Goal: Find specific page/section: Find specific page/section

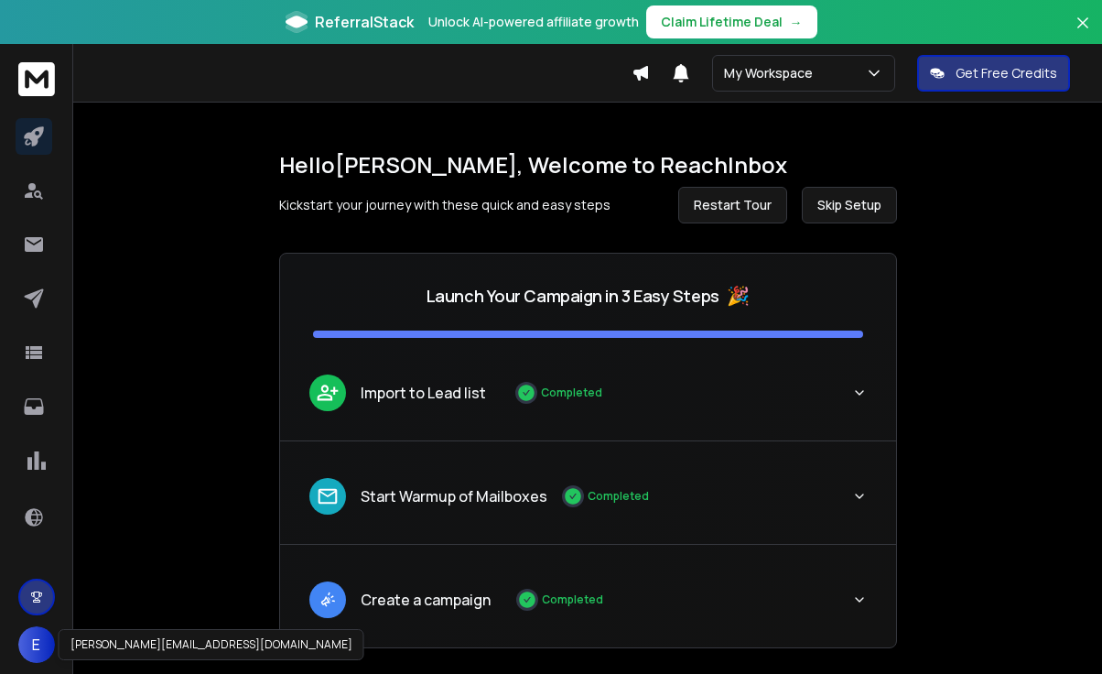
click at [36, 646] on span "E" at bounding box center [36, 644] width 37 height 37
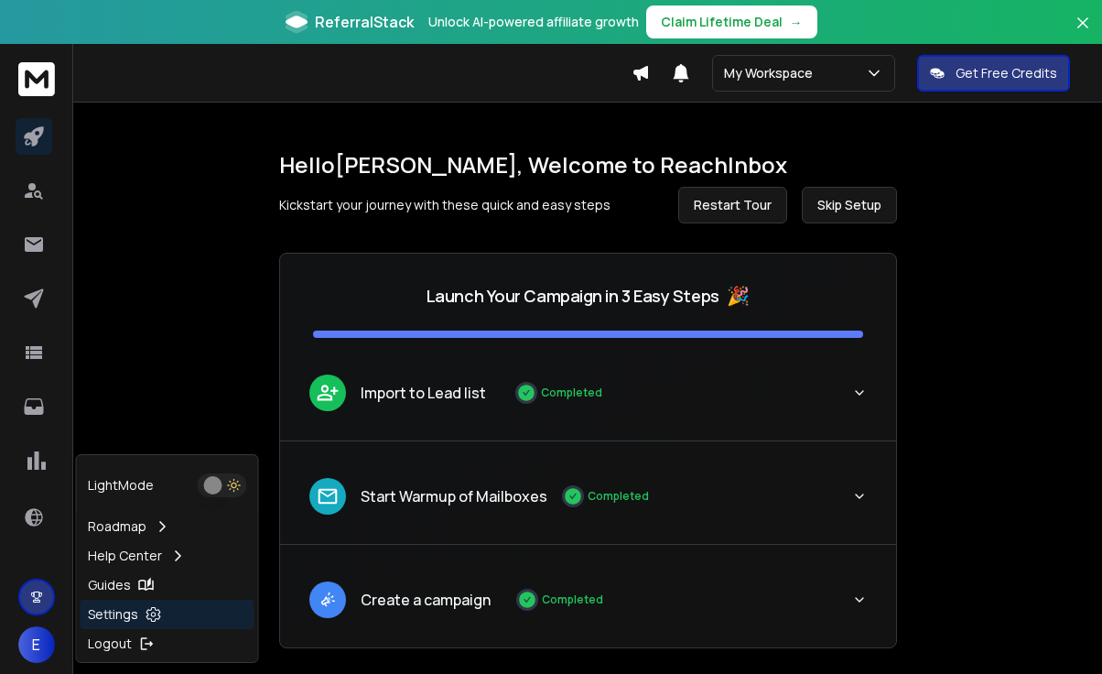
click at [134, 606] on p "Settings" at bounding box center [113, 614] width 50 height 18
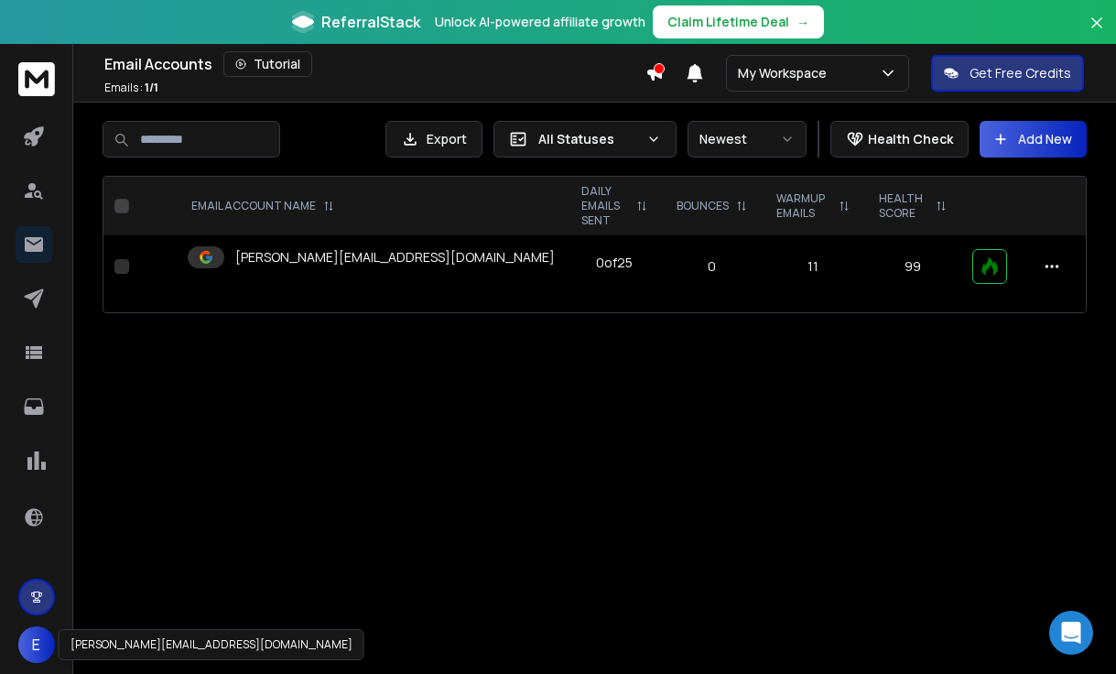
click at [39, 640] on span "E" at bounding box center [36, 644] width 37 height 37
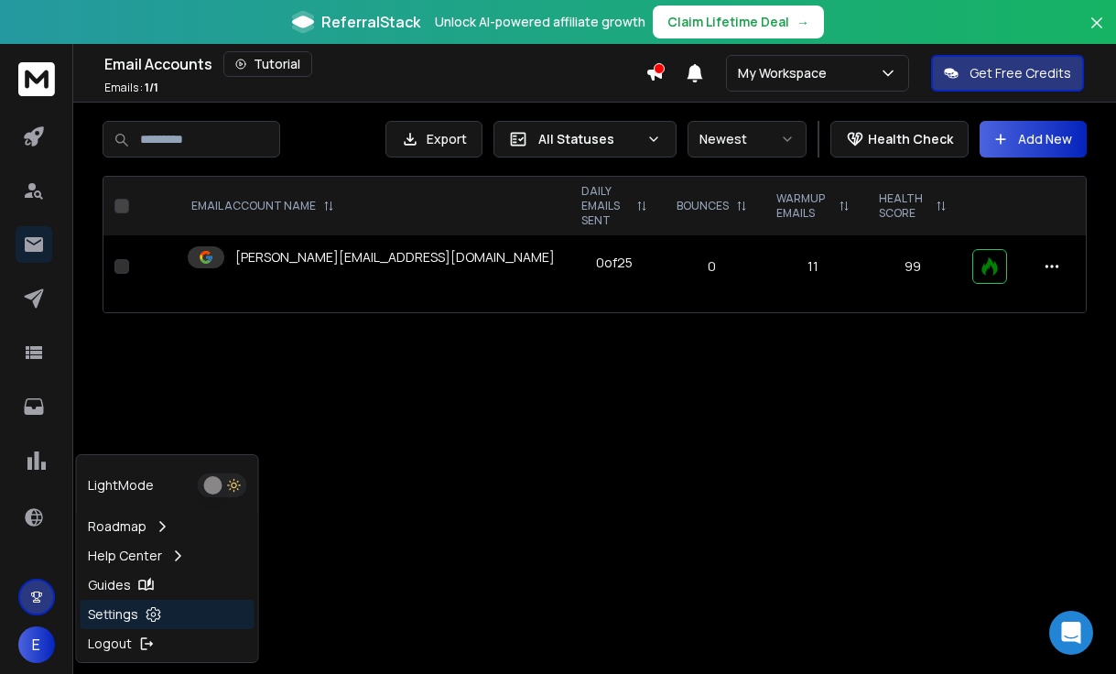
click at [128, 604] on div "Settings" at bounding box center [168, 613] width 174 height 29
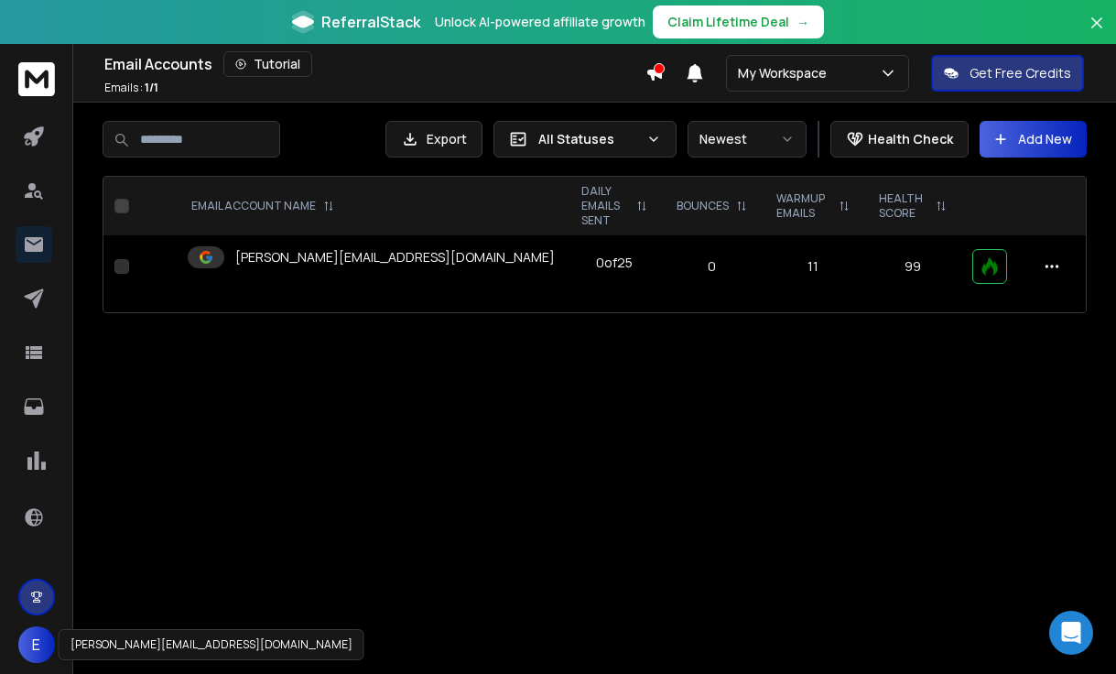
click at [27, 637] on span "E" at bounding box center [36, 644] width 37 height 37
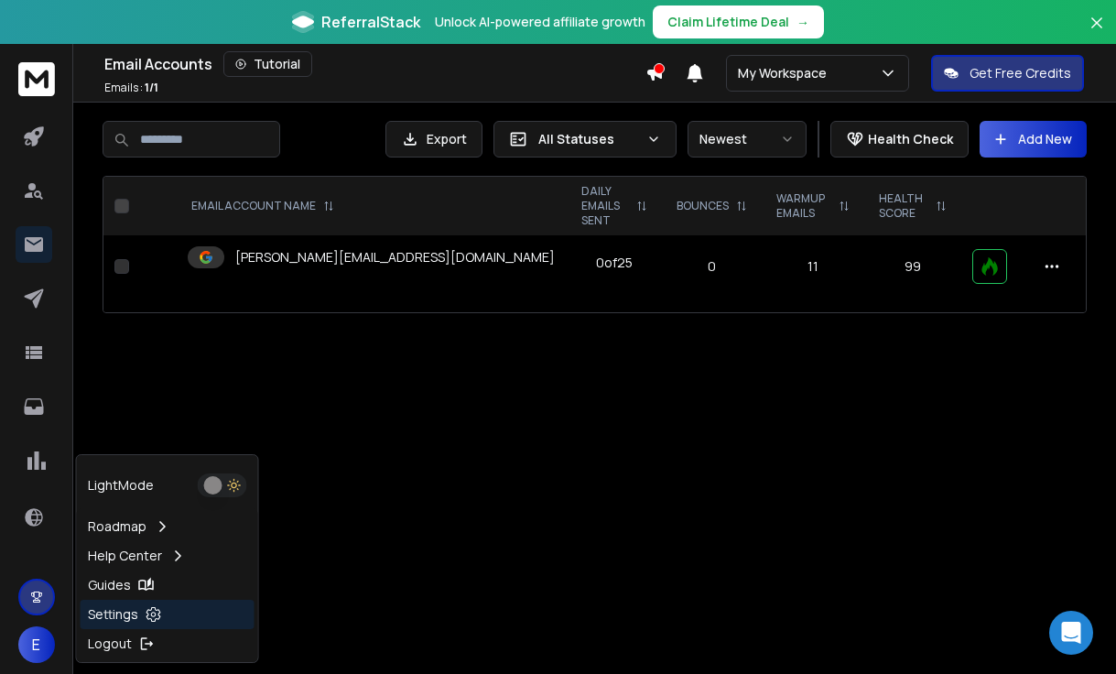
click at [132, 609] on p "Settings" at bounding box center [113, 614] width 50 height 18
